Goal: Task Accomplishment & Management: Use online tool/utility

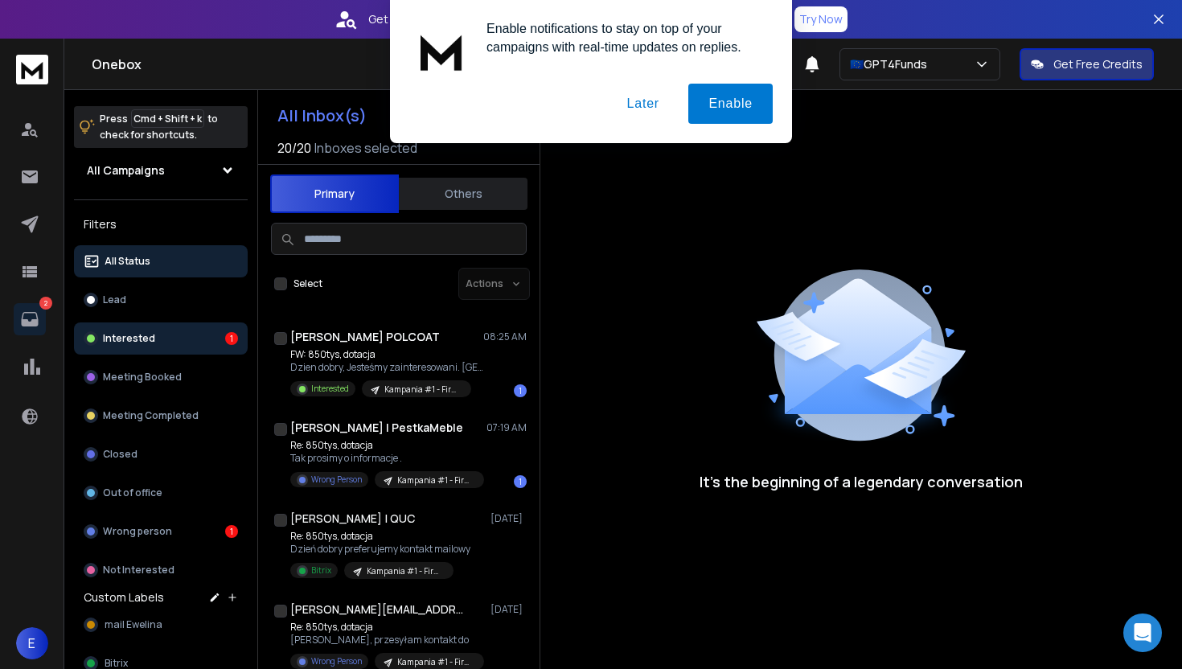
click at [129, 342] on p "Interested" at bounding box center [129, 338] width 52 height 13
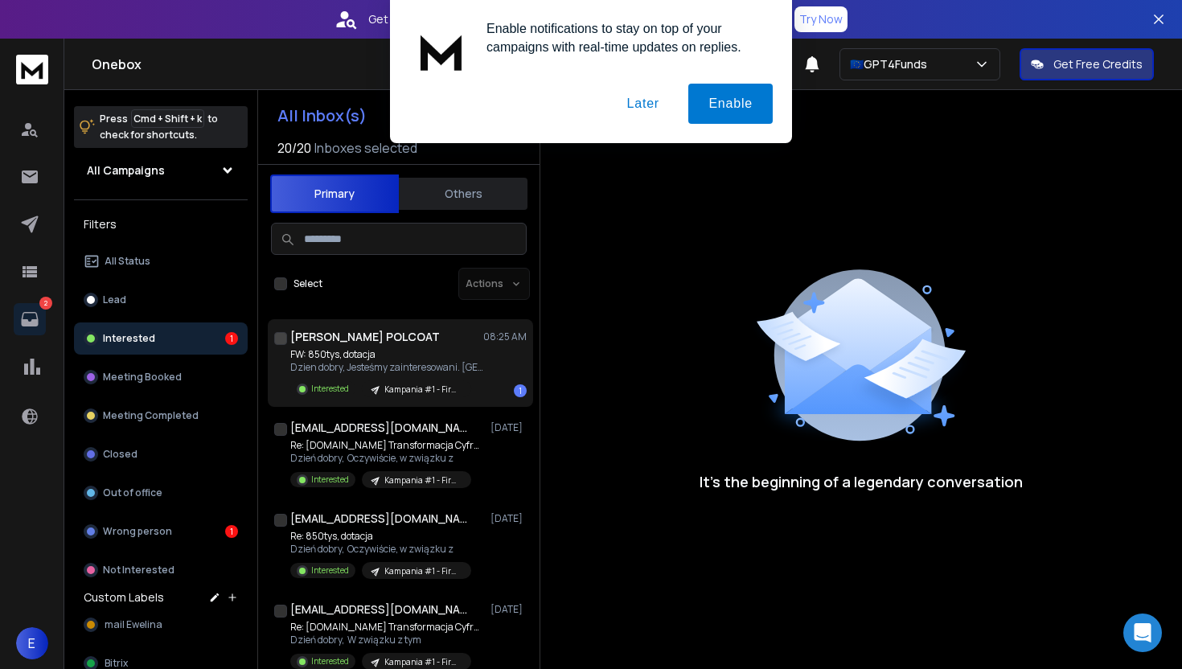
click at [394, 357] on p "FW: 850tys, dotacja" at bounding box center [386, 354] width 193 height 13
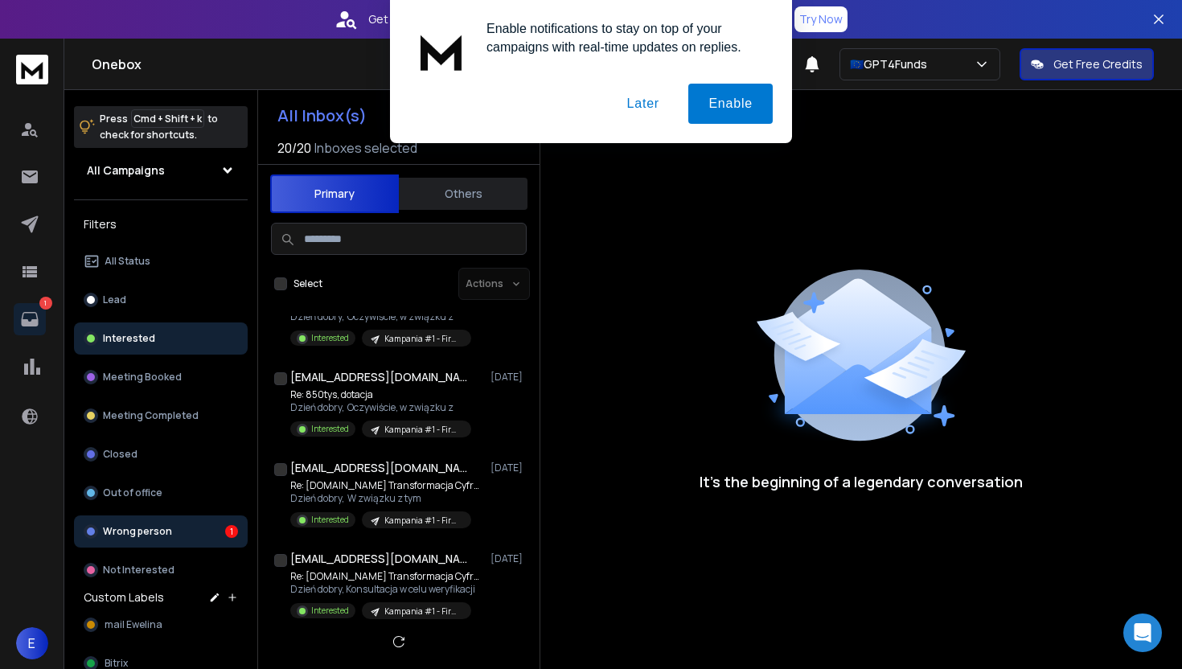
scroll to position [129, 0]
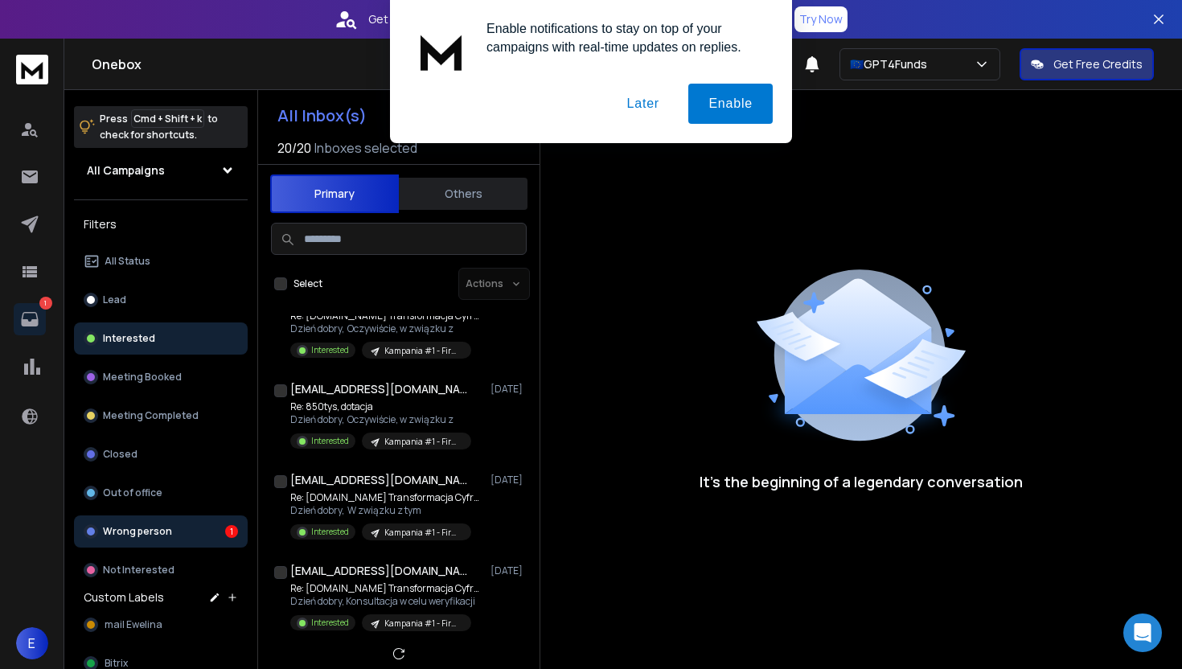
click at [155, 544] on button "Wrong person 1" at bounding box center [161, 531] width 174 height 32
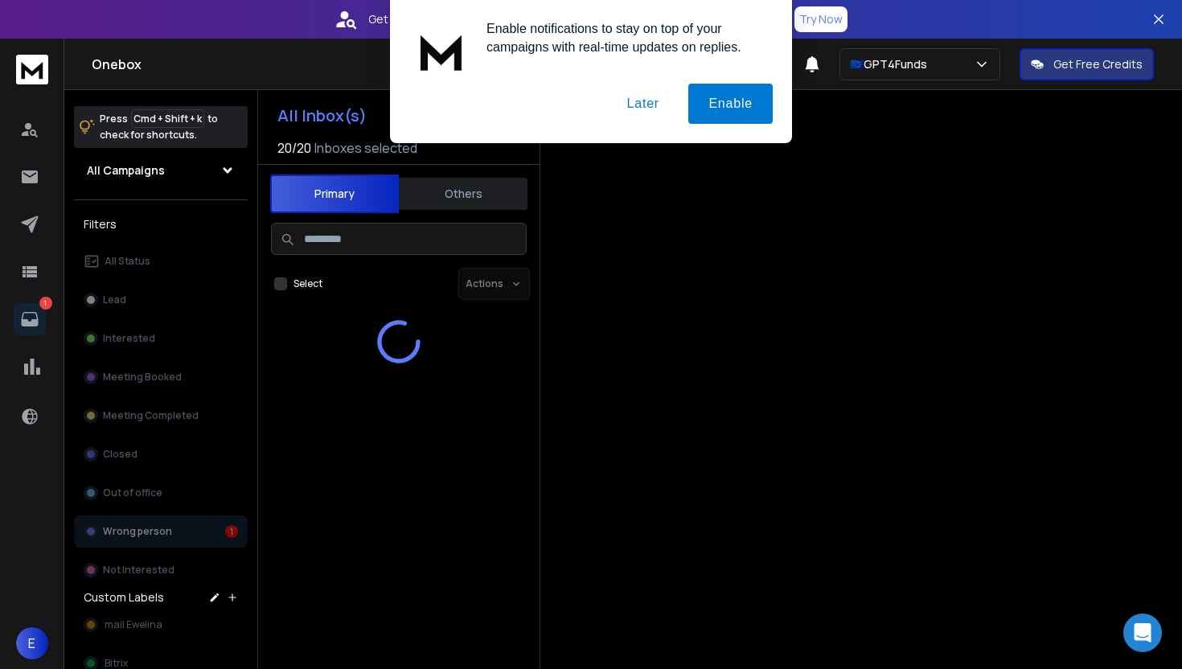
scroll to position [0, 0]
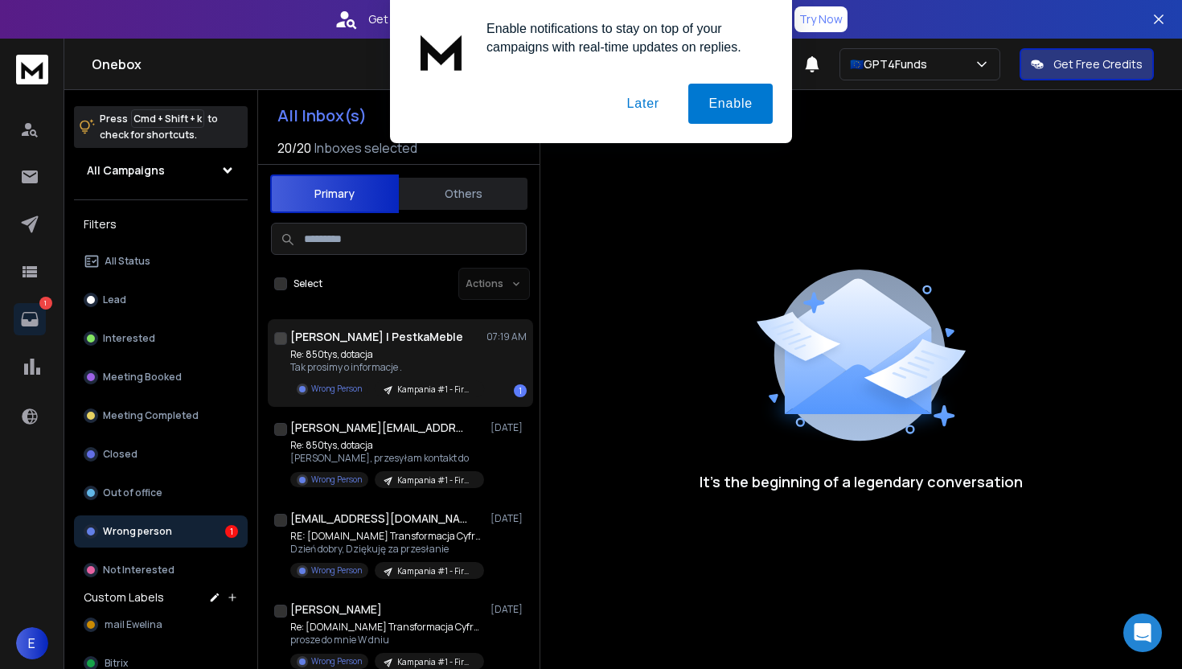
click at [365, 358] on p "Re: 850tys, dotacja" at bounding box center [386, 354] width 193 height 13
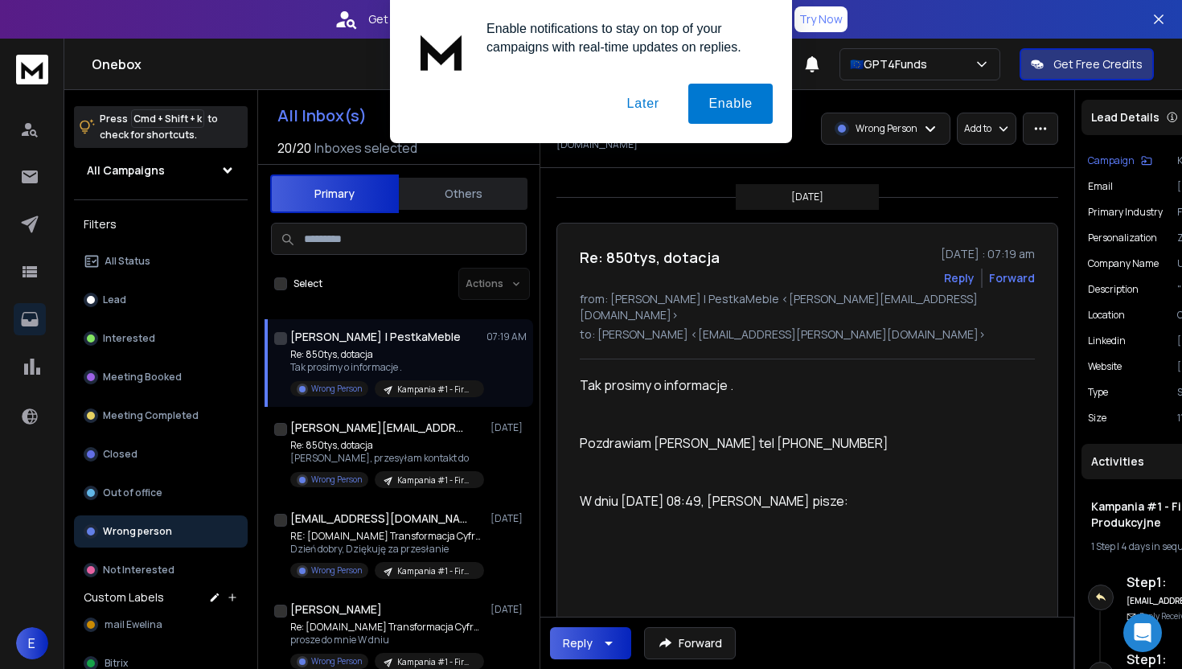
click at [942, 121] on div "Enable notifications to stay on top of your campaigns with real-time updates on…" at bounding box center [591, 71] width 1182 height 143
click at [933, 119] on div "Enable notifications to stay on top of your campaigns with real-time updates on…" at bounding box center [591, 71] width 1182 height 143
click at [937, 124] on div "Enable notifications to stay on top of your campaigns with real-time updates on…" at bounding box center [591, 71] width 1182 height 143
click at [629, 101] on button "Later" at bounding box center [642, 104] width 72 height 40
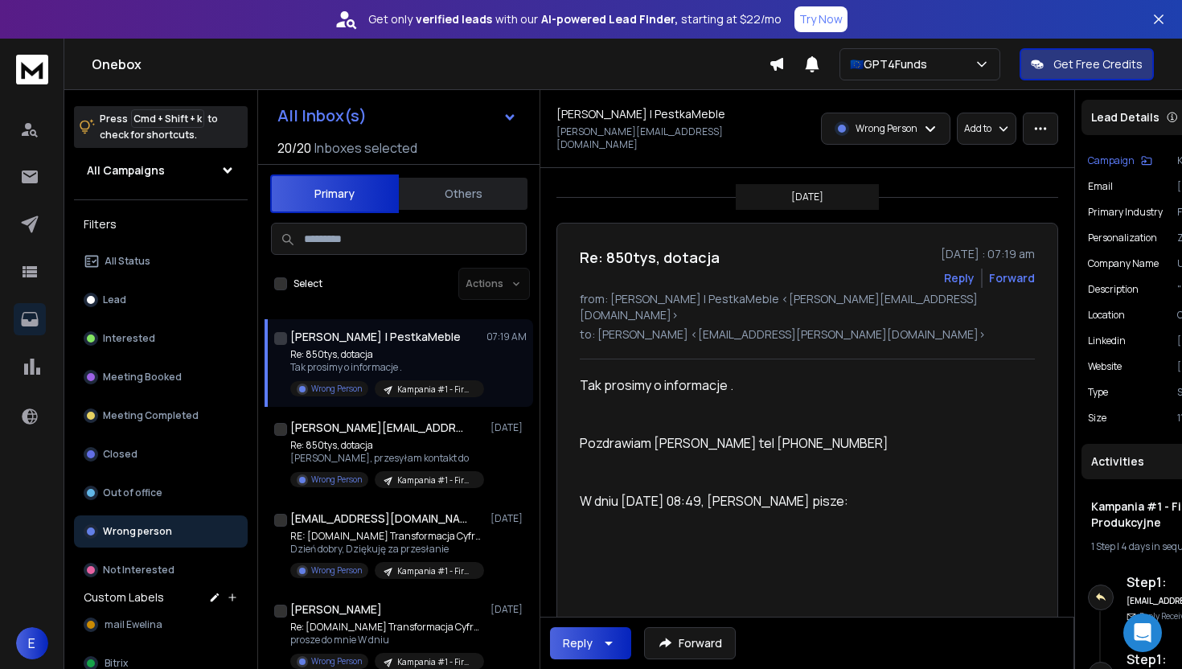
click at [927, 120] on div "Wrong Person" at bounding box center [886, 128] width 128 height 31
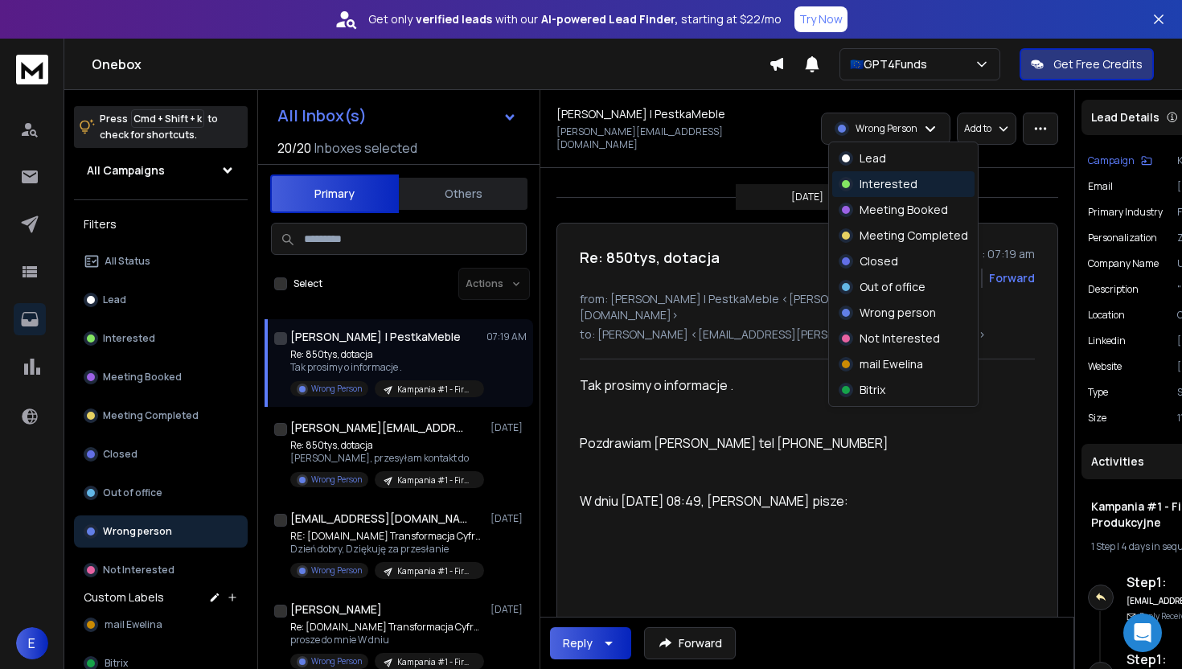
click at [910, 182] on p "Interested" at bounding box center [889, 184] width 58 height 16
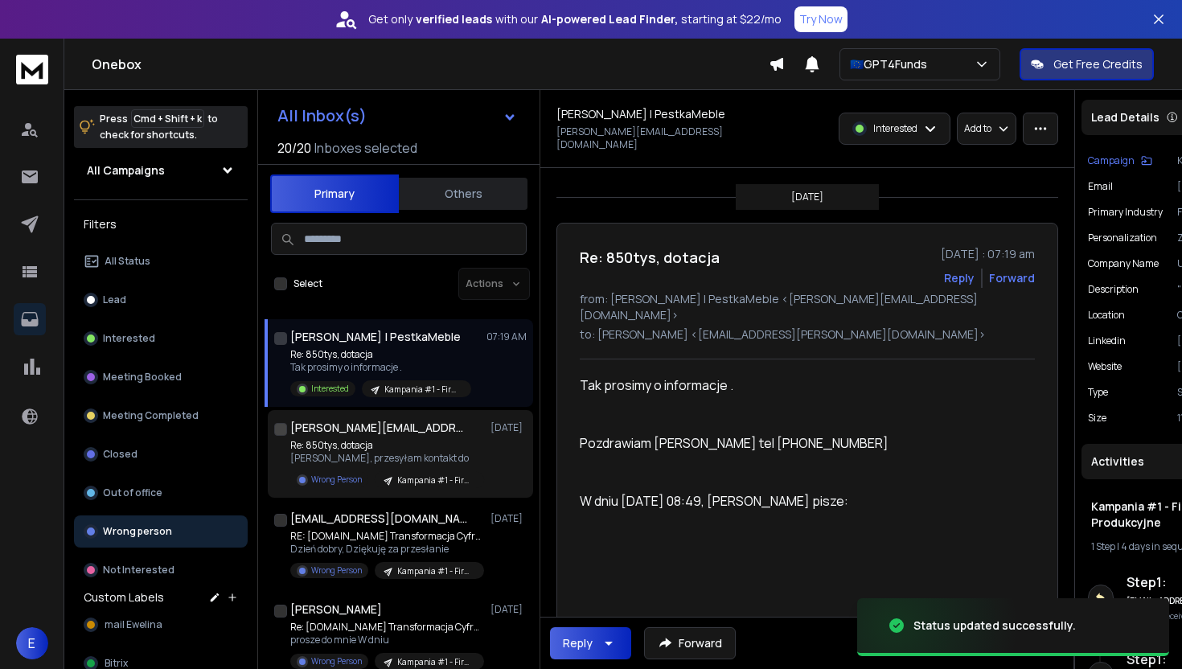
click at [363, 435] on h1 "[PERSON_NAME][EMAIL_ADDRESS][DOMAIN_NAME]" at bounding box center [378, 428] width 177 height 16
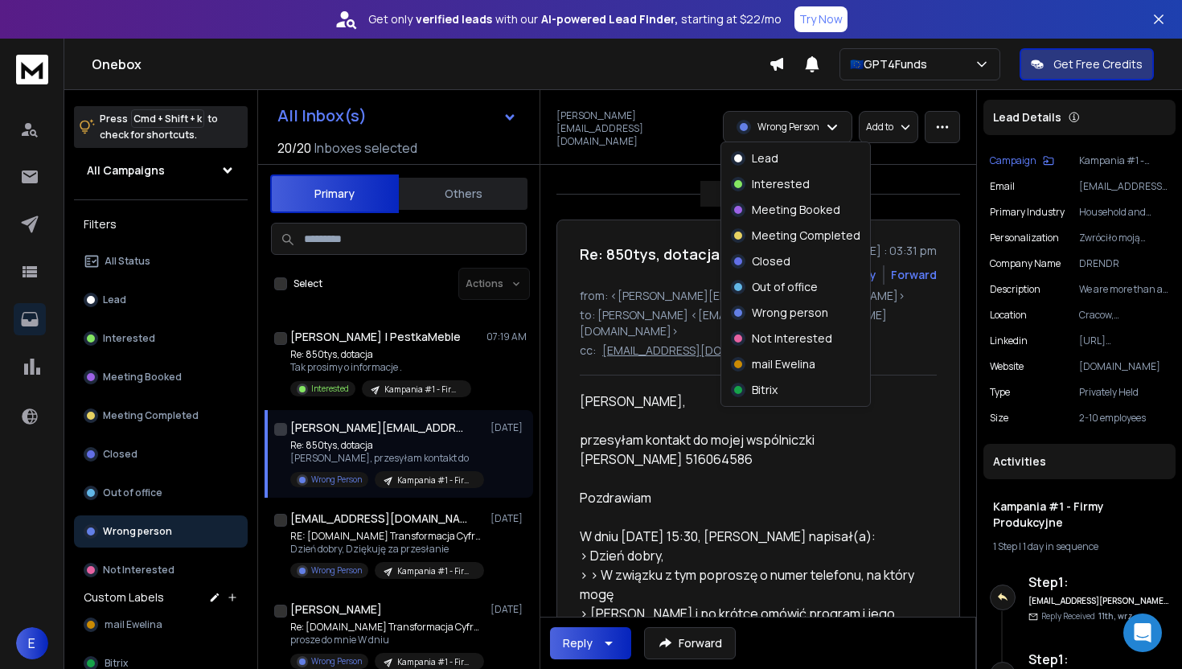
click at [840, 125] on div "Wrong Person" at bounding box center [788, 127] width 128 height 31
click at [757, 390] on p "Bitrix" at bounding box center [765, 390] width 26 height 16
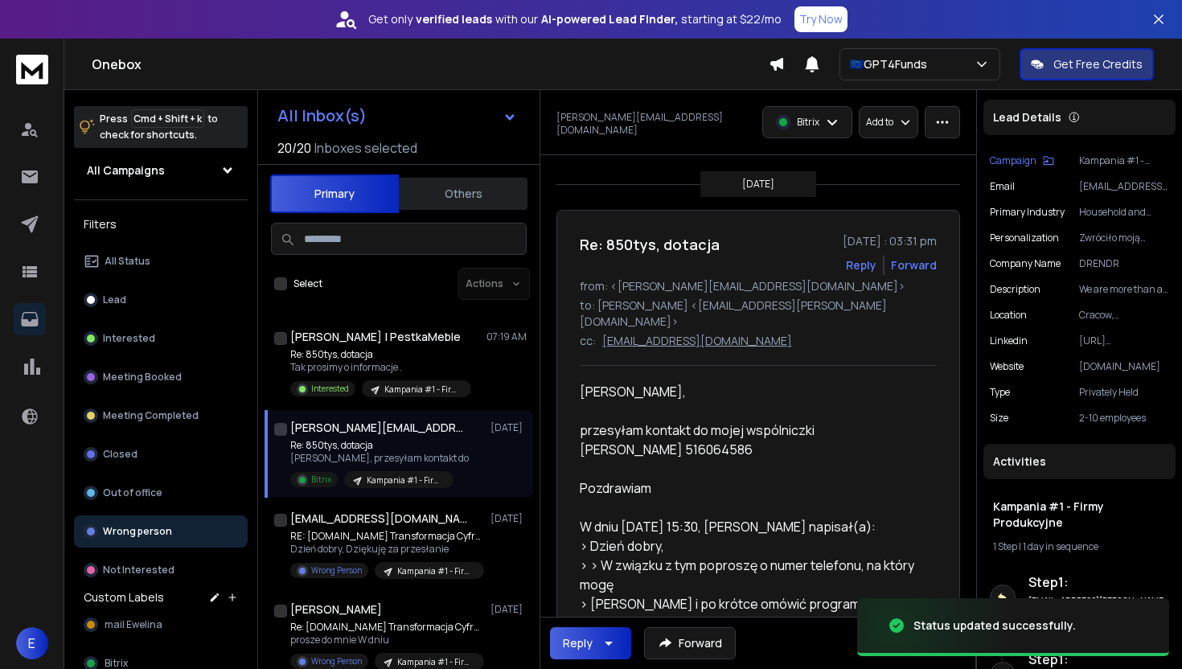
click at [839, 123] on div "Bitrix" at bounding box center [807, 122] width 88 height 31
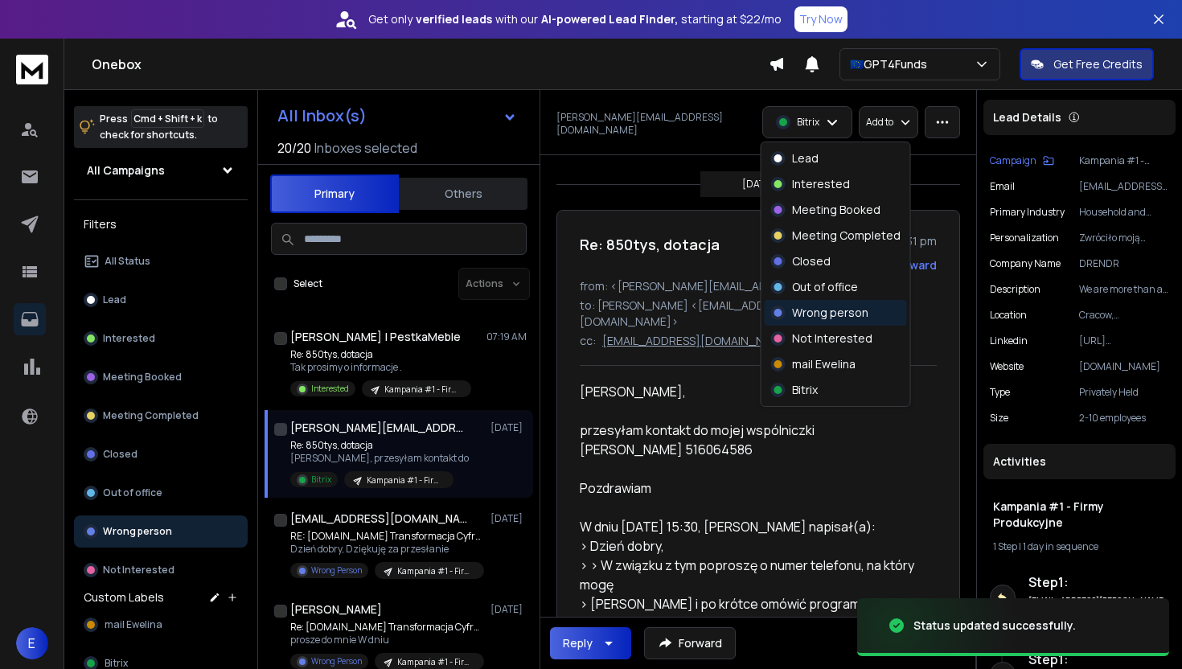
click at [814, 320] on p "Wrong person" at bounding box center [830, 313] width 76 height 16
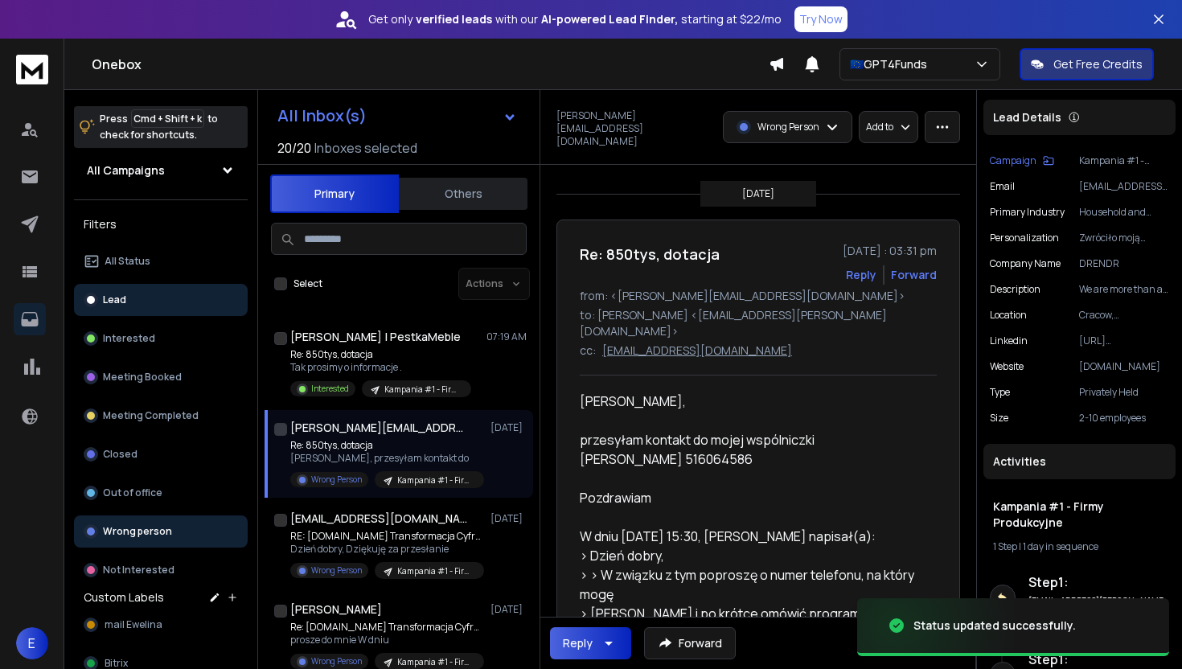
click at [170, 296] on button "Lead" at bounding box center [161, 300] width 174 height 32
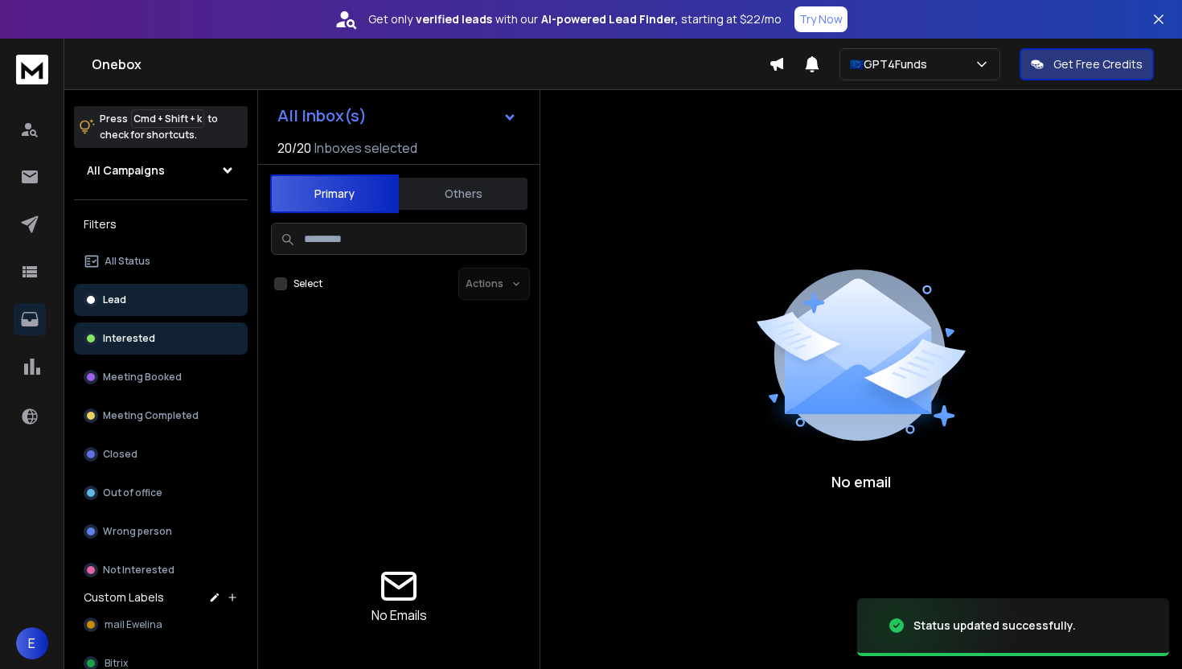
click at [160, 326] on button "Interested" at bounding box center [161, 338] width 174 height 32
